Goal: Information Seeking & Learning: Learn about a topic

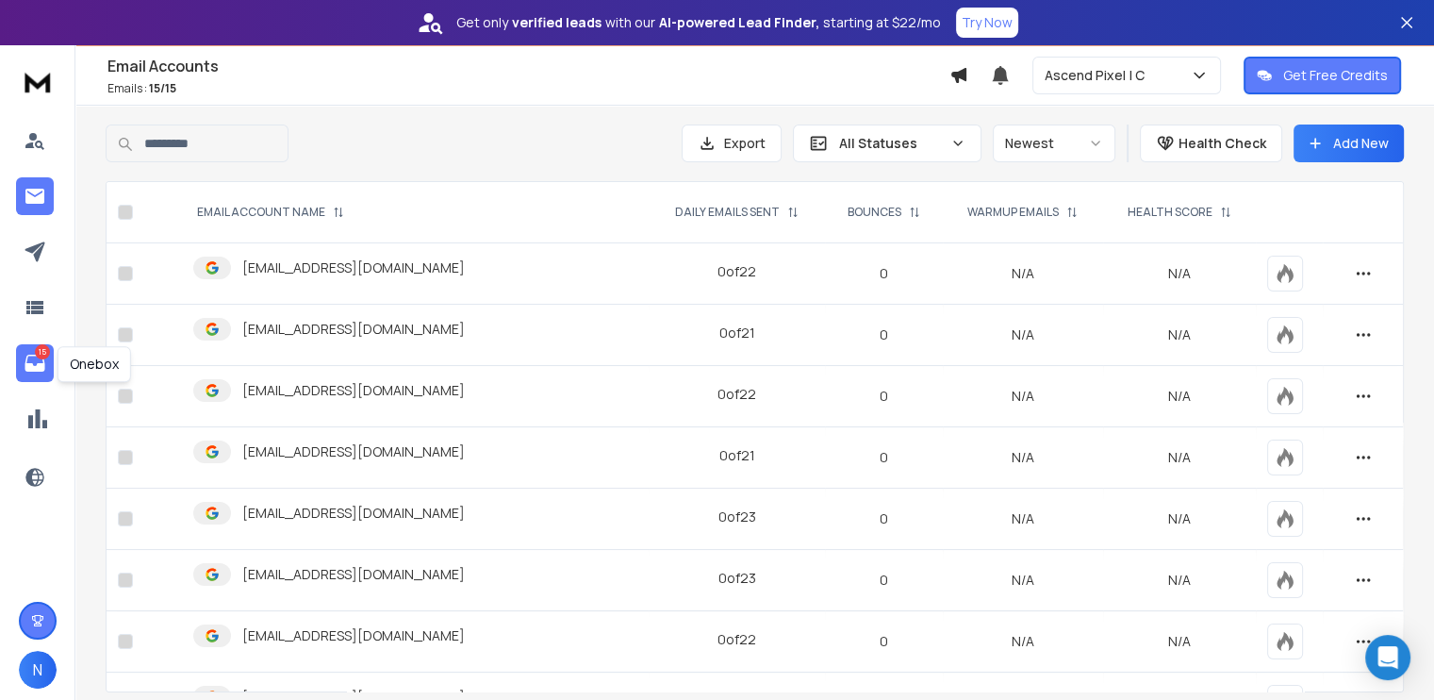
click at [52, 354] on link "15" at bounding box center [35, 363] width 38 height 38
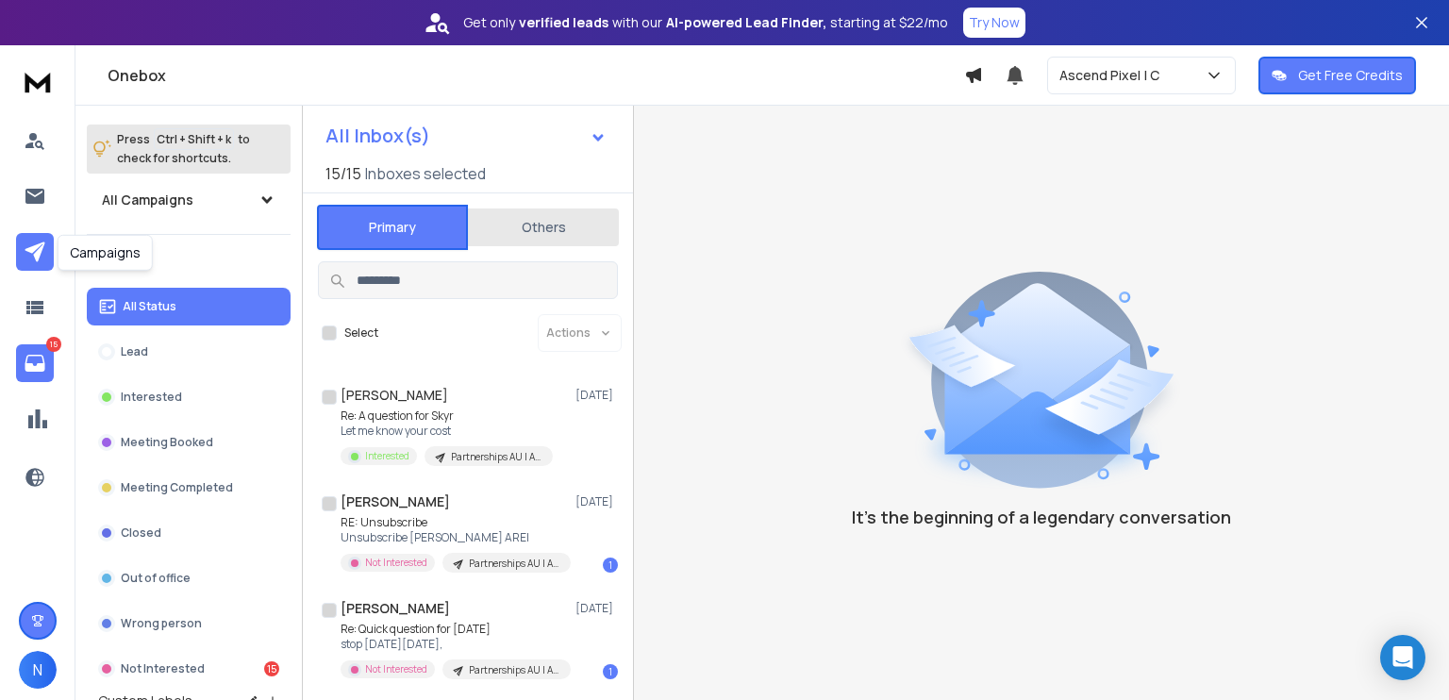
click at [44, 240] on icon at bounding box center [35, 251] width 23 height 23
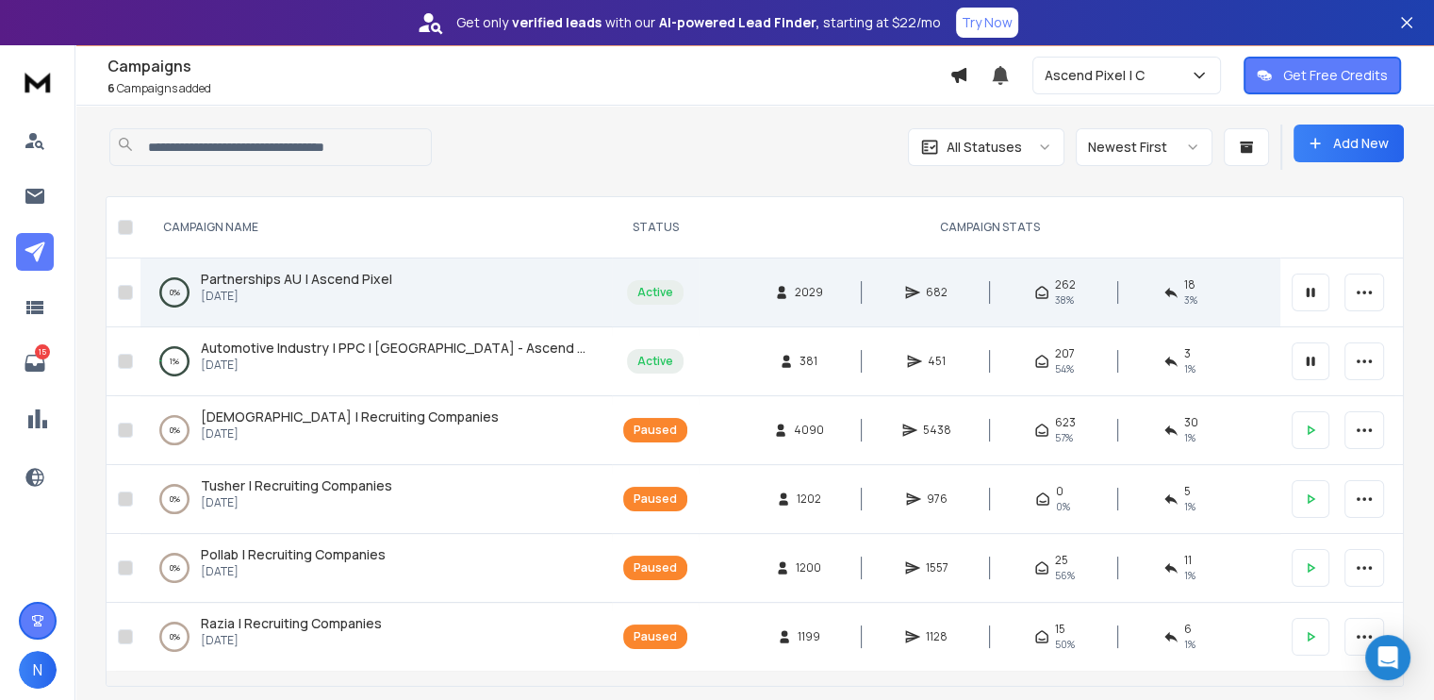
click at [275, 281] on span "Partnerships AU | Ascend Pixel" at bounding box center [296, 279] width 191 height 18
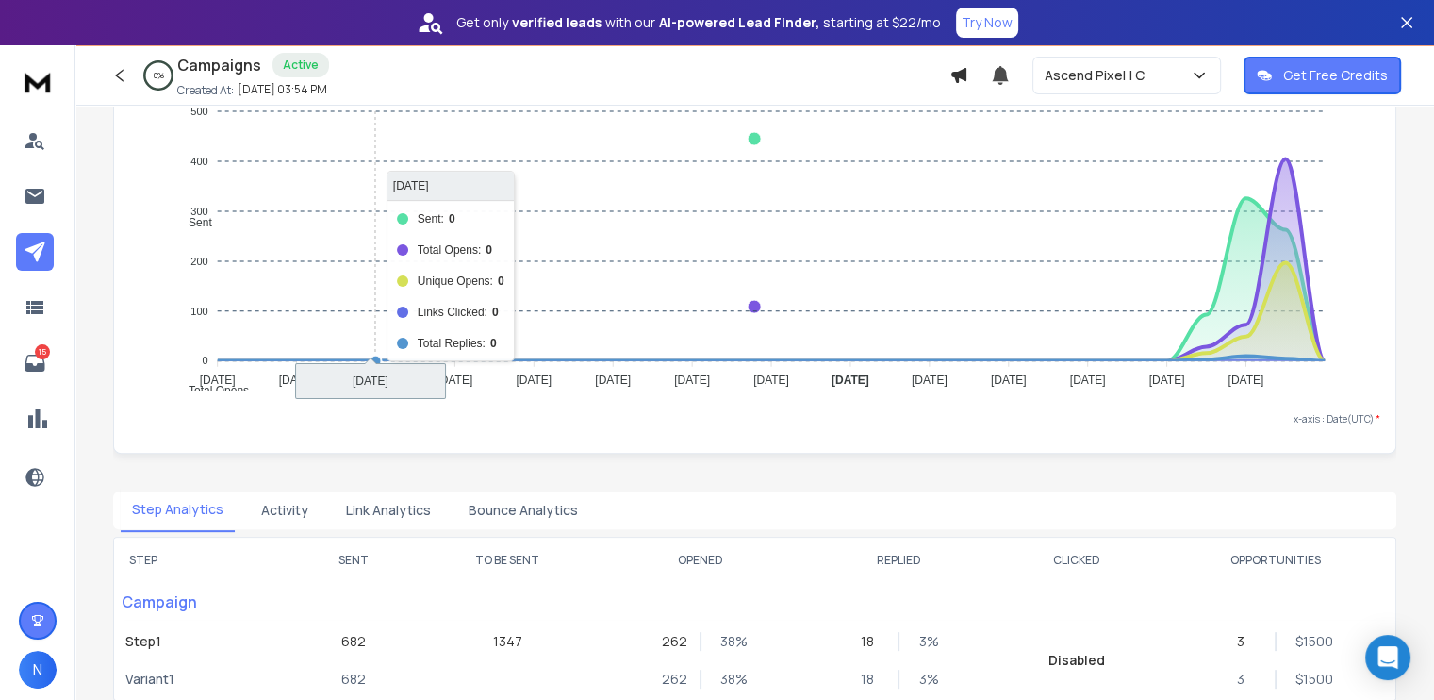
scroll to position [521, 0]
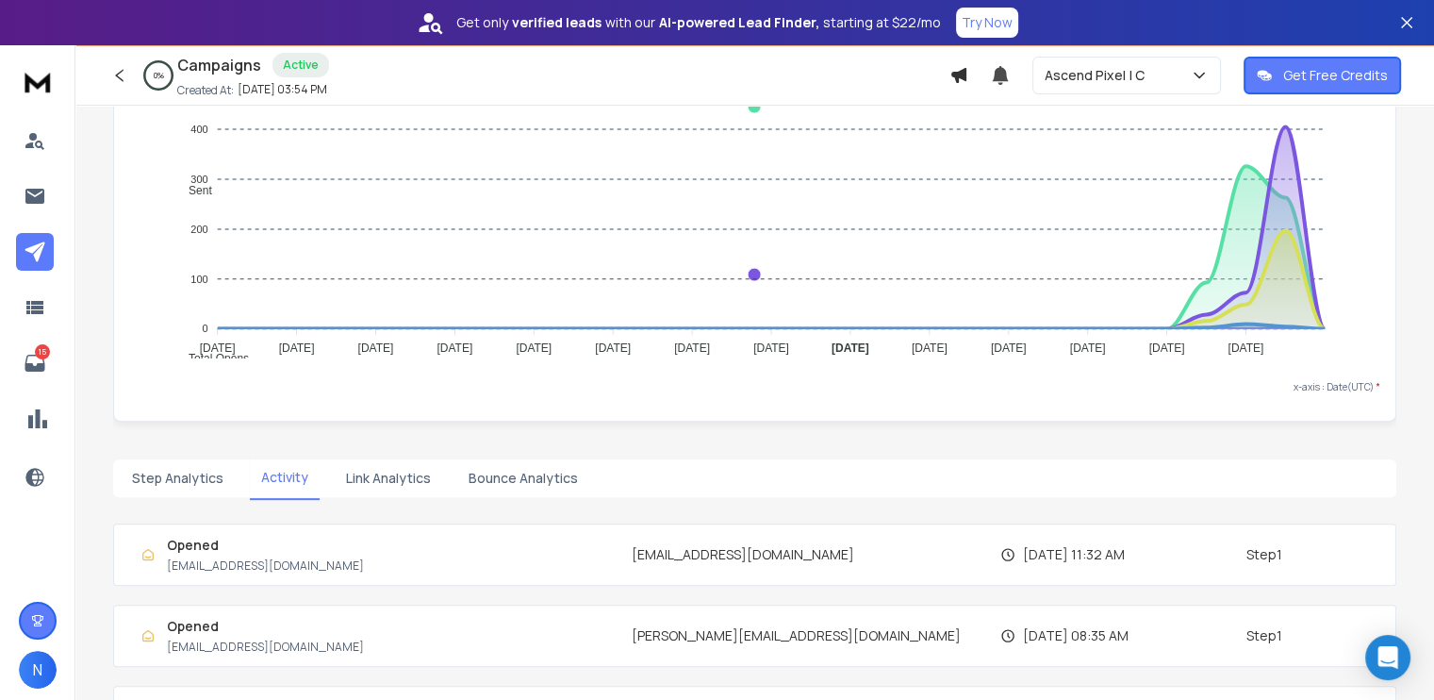
click at [303, 476] on button "Activity" at bounding box center [285, 477] width 70 height 43
click at [404, 475] on button "Link Analytics" at bounding box center [389, 477] width 108 height 41
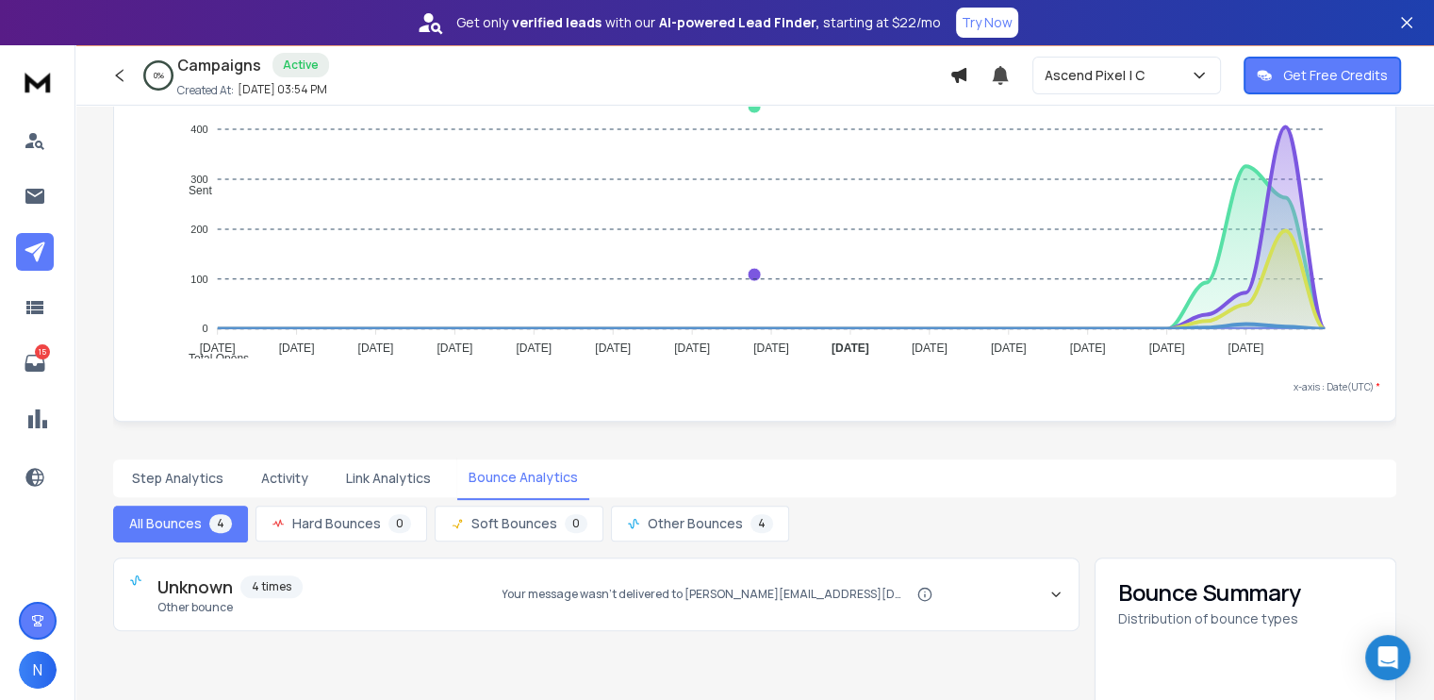
click at [497, 475] on button "Bounce Analytics" at bounding box center [523, 477] width 132 height 43
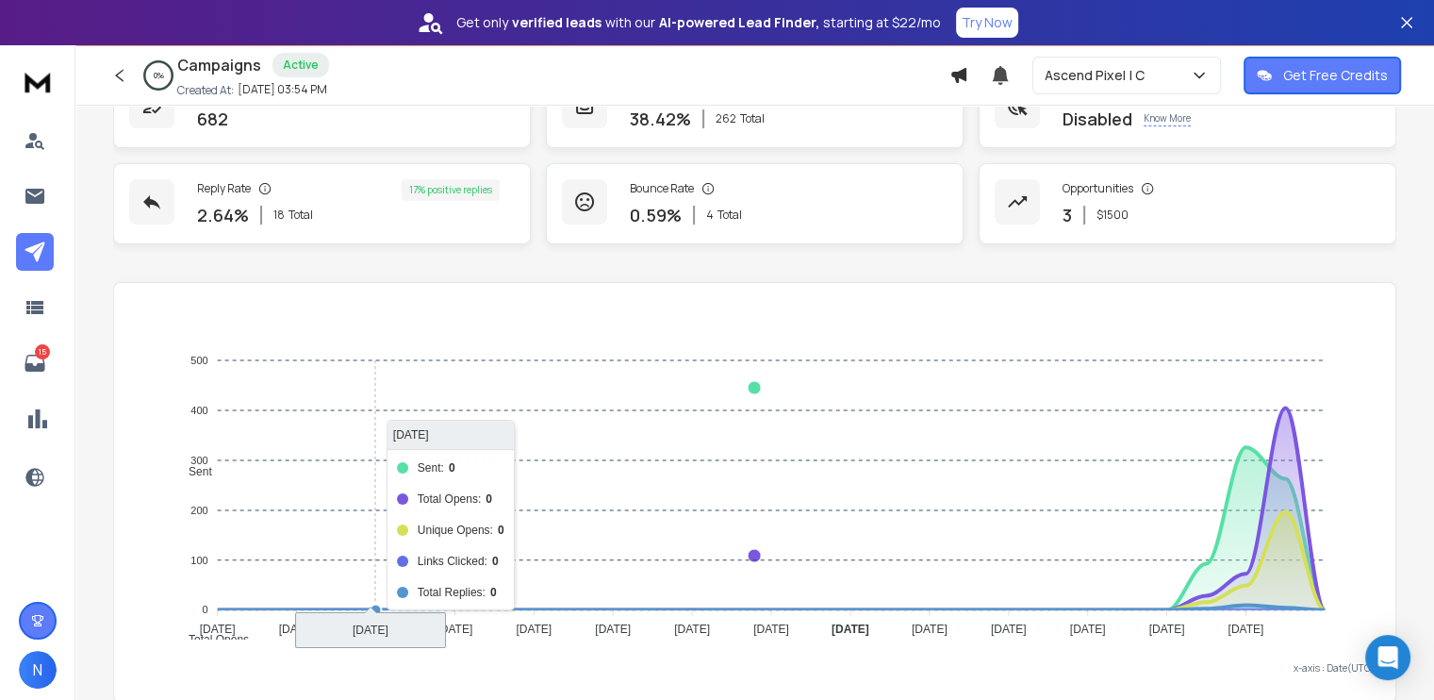
scroll to position [238, 0]
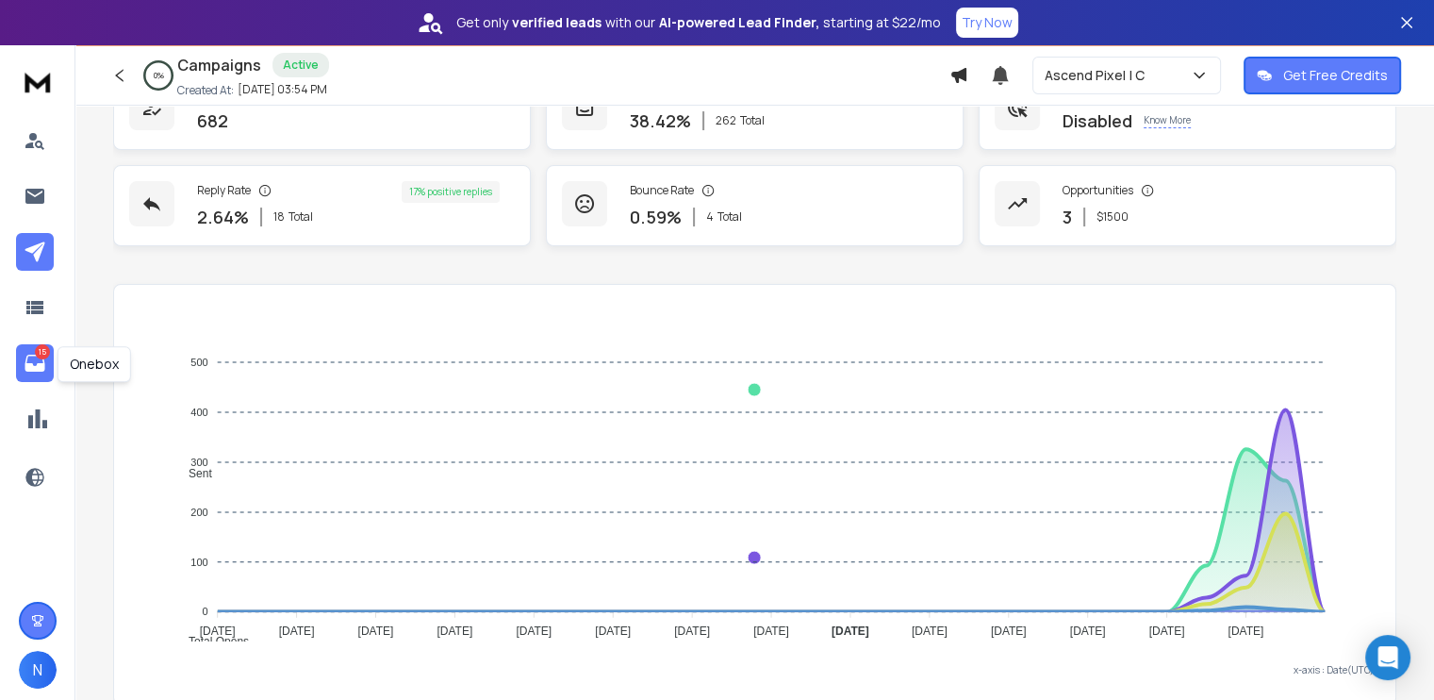
click at [31, 361] on icon at bounding box center [35, 363] width 23 height 23
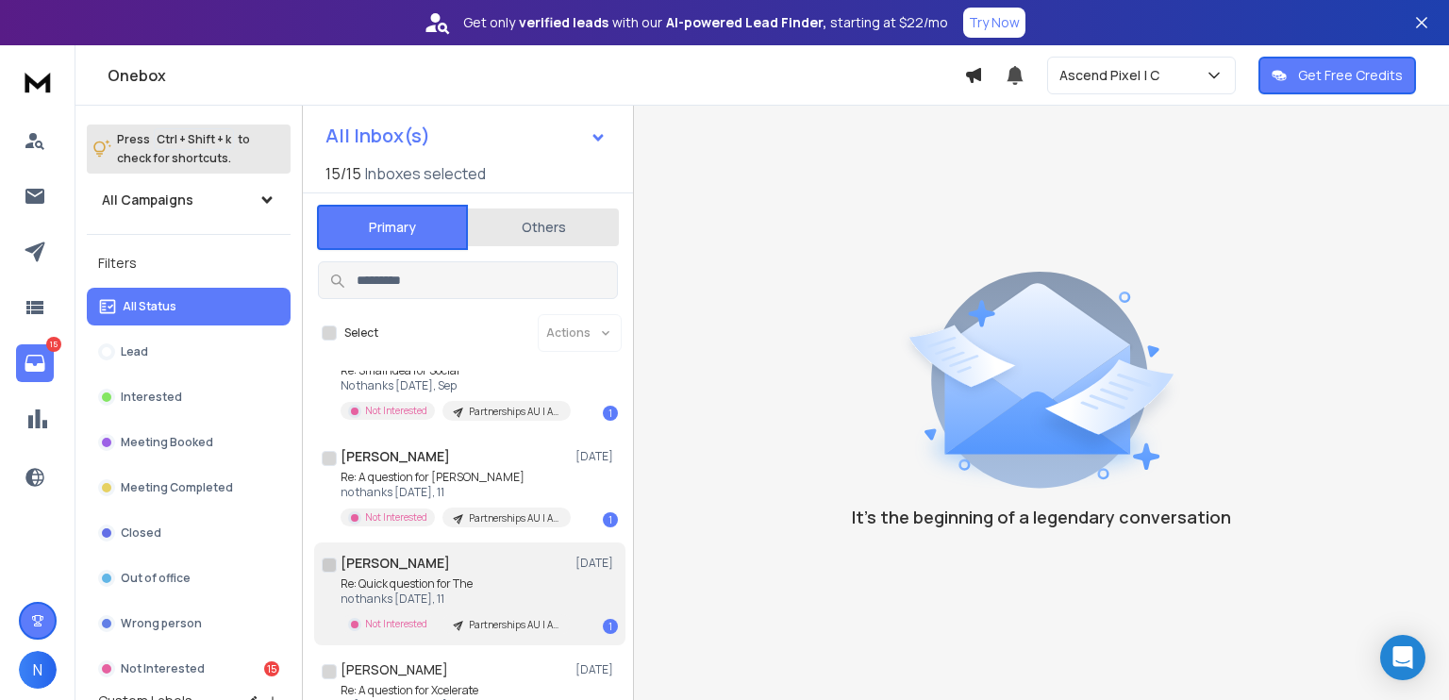
scroll to position [189, 0]
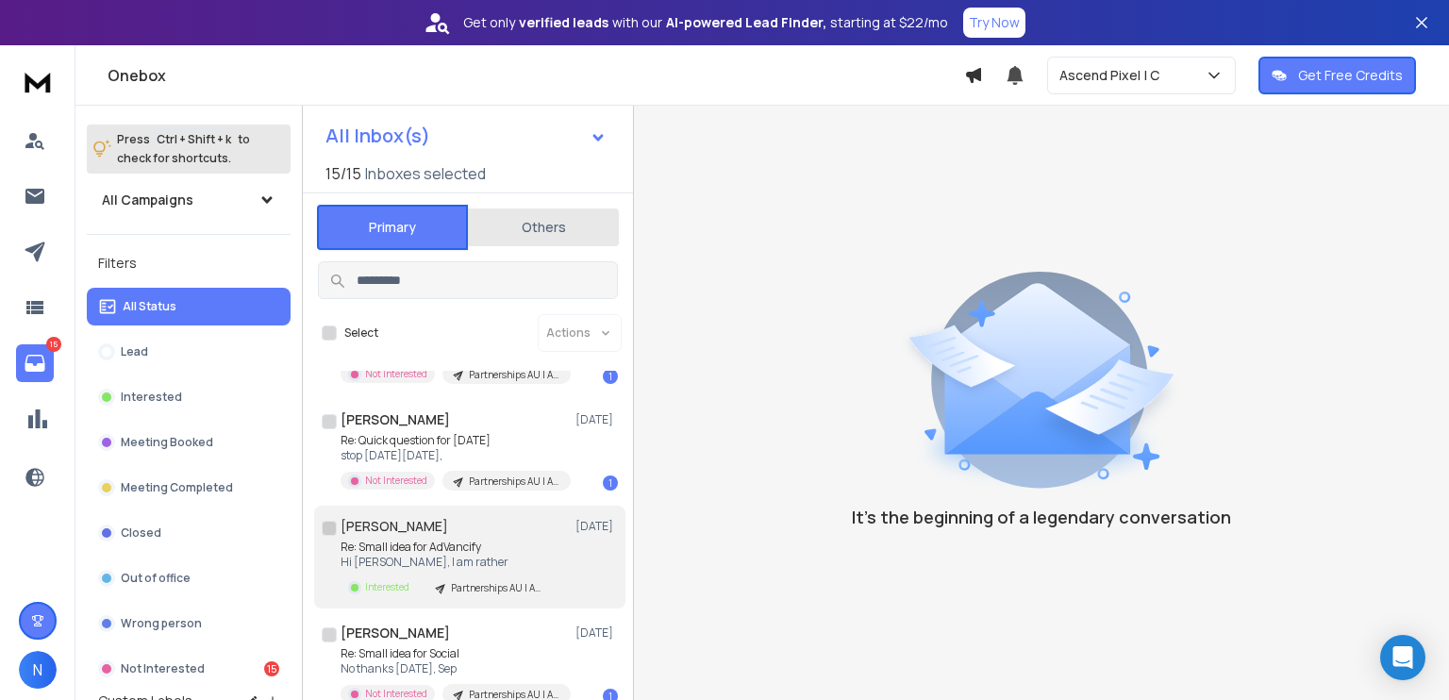
click at [441, 540] on p "Re: Small idea for AdVancify" at bounding box center [446, 546] width 212 height 15
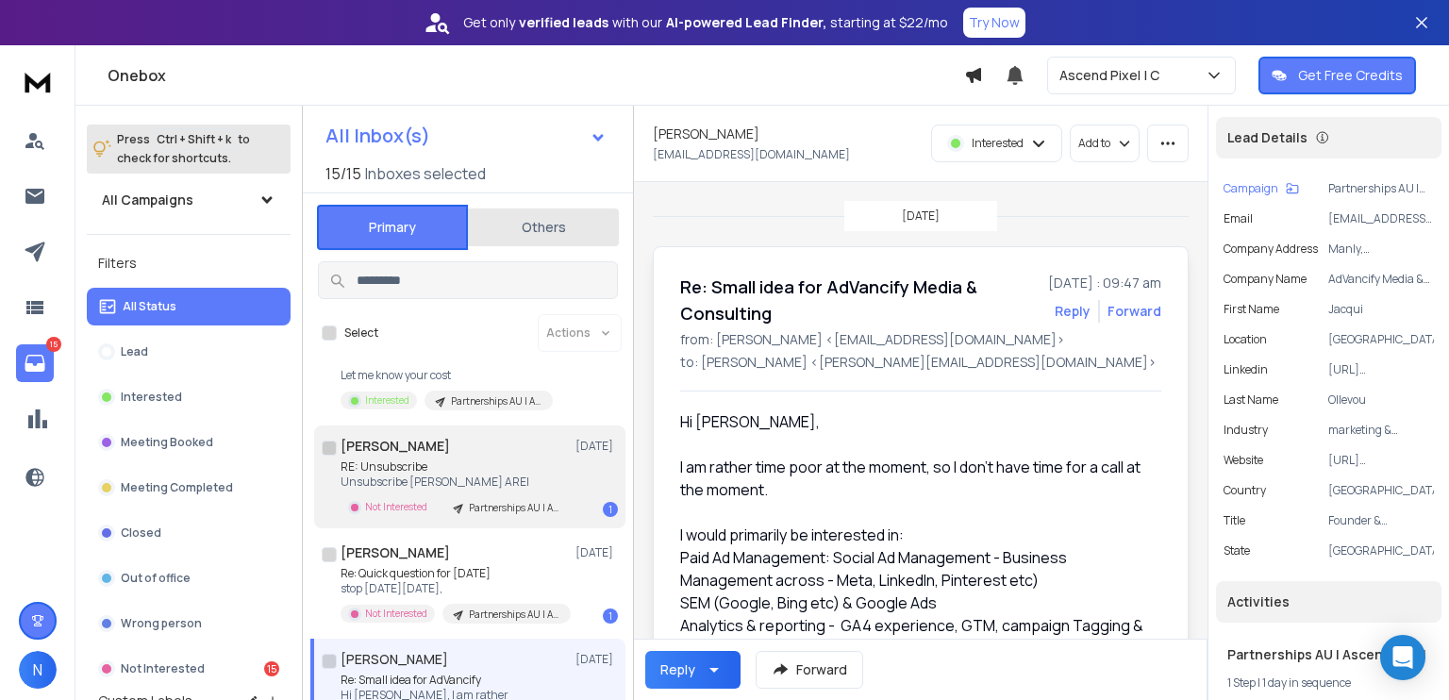
scroll to position [0, 0]
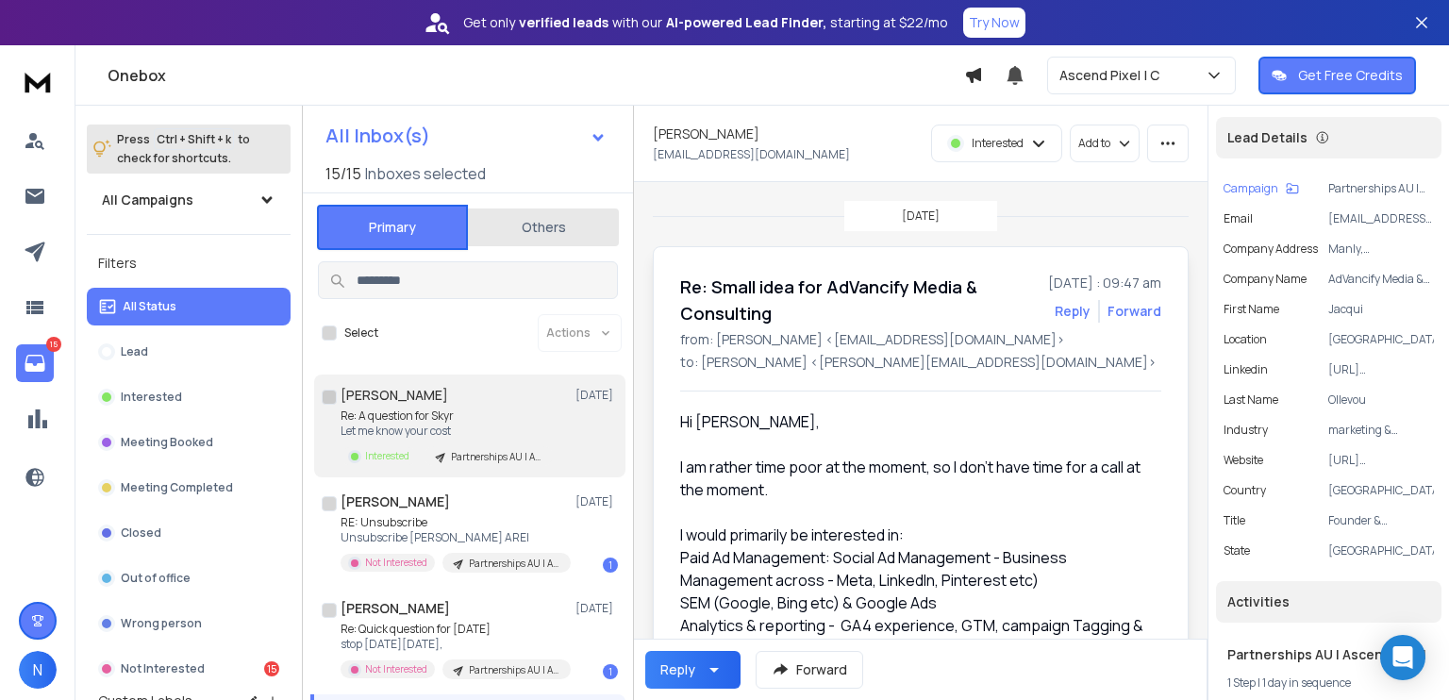
click at [469, 403] on div "[PERSON_NAME] [DATE]" at bounding box center [478, 395] width 277 height 19
